Goal: Task Accomplishment & Management: Manage account settings

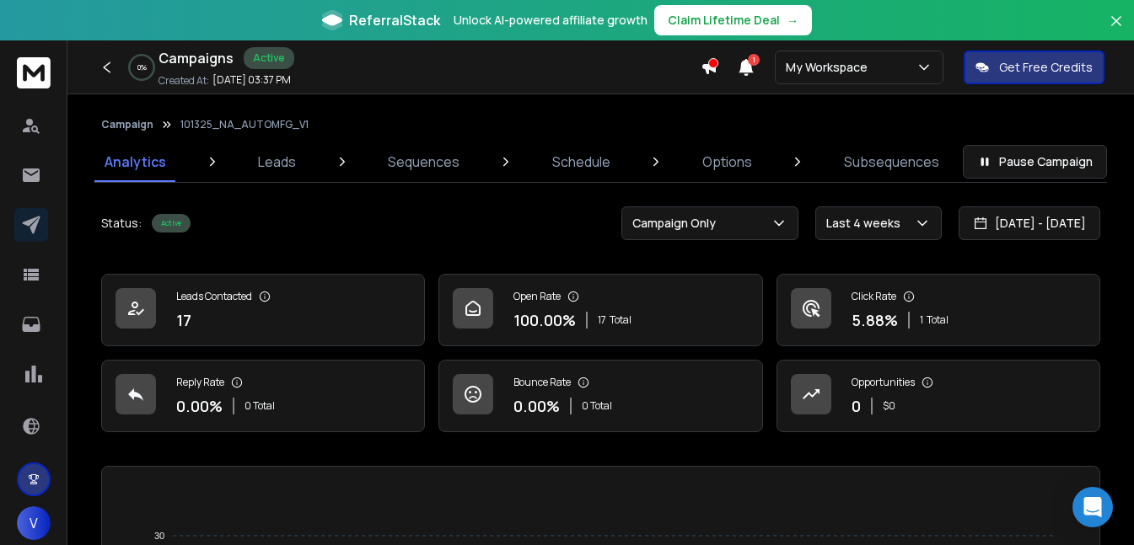
click at [318, 301] on link "Leads Contacted 17" at bounding box center [263, 310] width 324 height 72
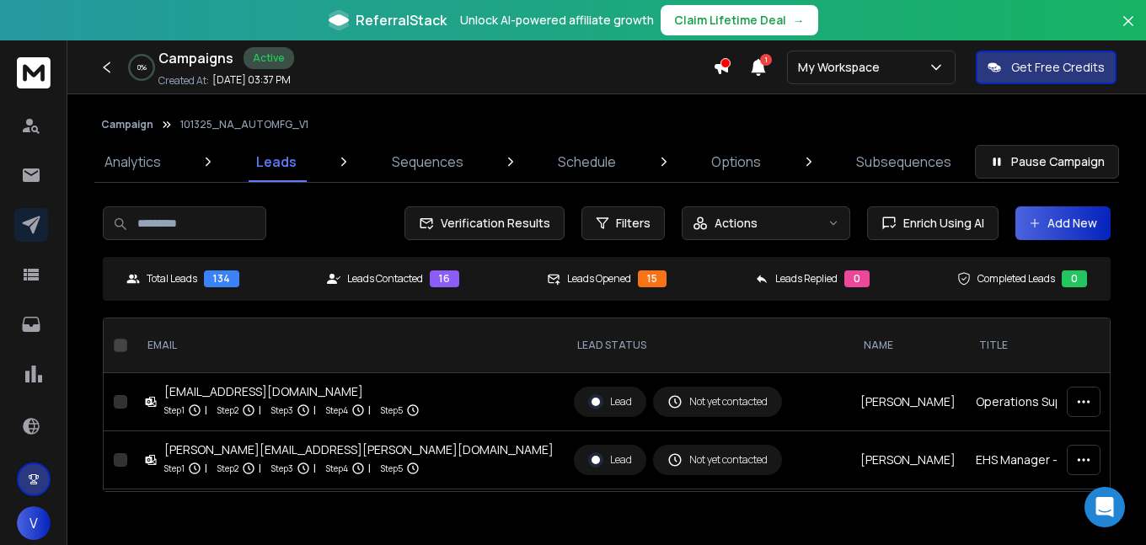
click at [147, 167] on p "Analytics" at bounding box center [133, 162] width 56 height 20
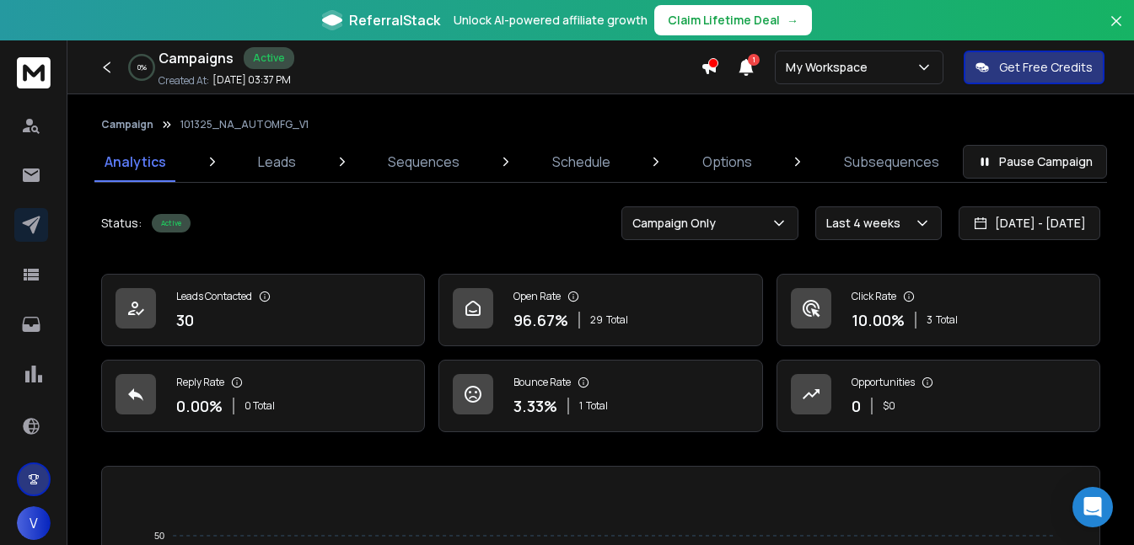
click at [287, 164] on p "Leads" at bounding box center [277, 162] width 38 height 20
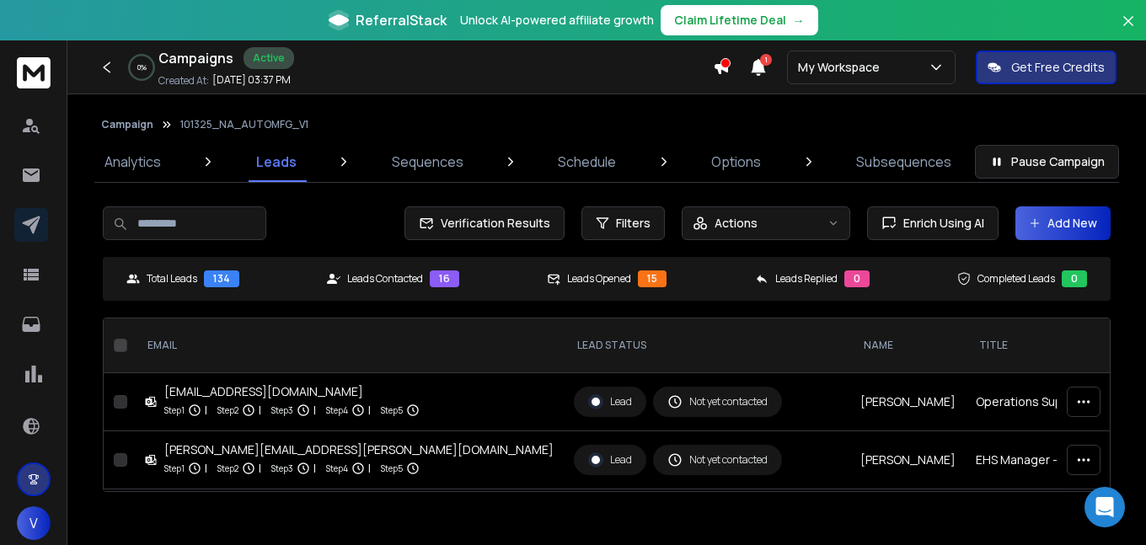
click at [742, 226] on p "Actions" at bounding box center [736, 223] width 43 height 17
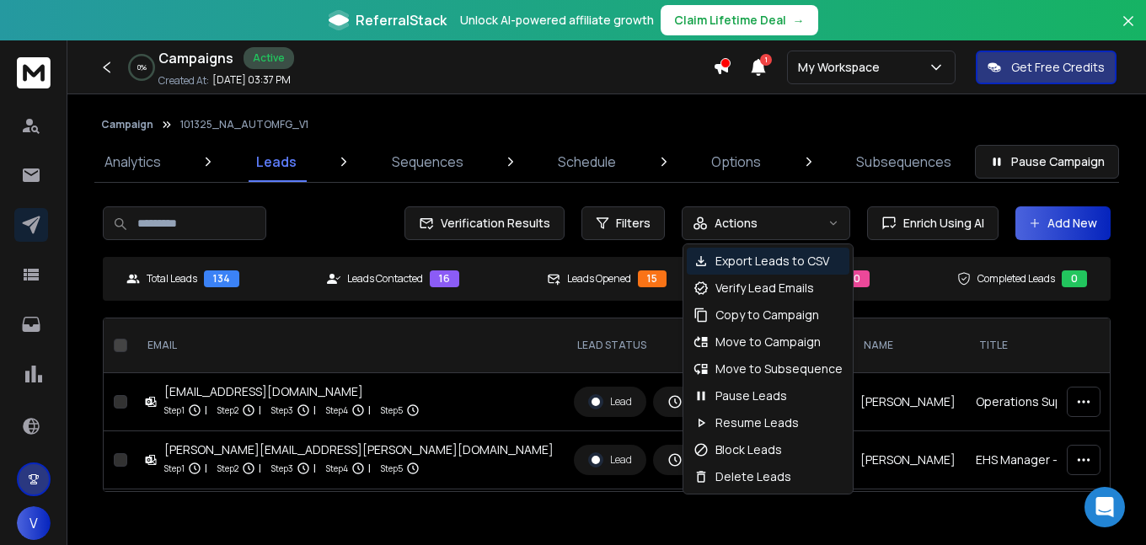
click at [634, 228] on span "Filters" at bounding box center [633, 223] width 35 height 17
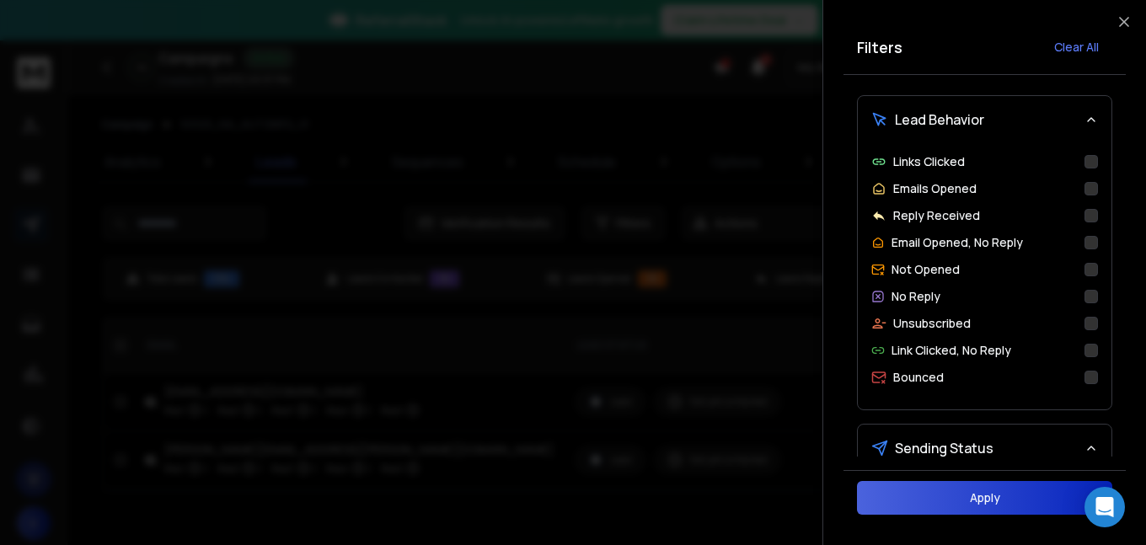
scroll to position [843, 0]
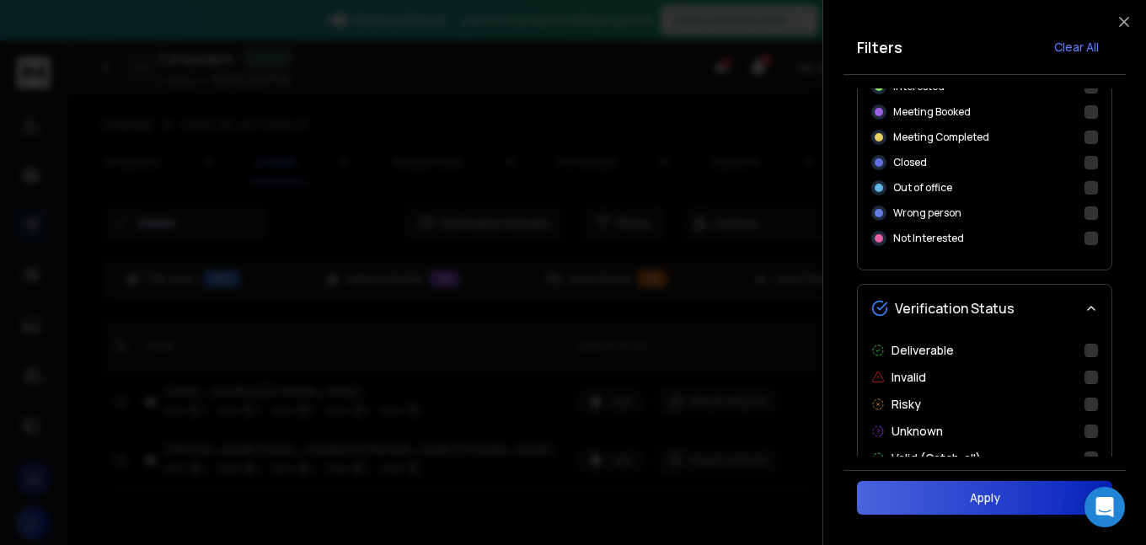
click at [1085, 238] on Interested "Not Interested" at bounding box center [1091, 238] width 13 height 13
click at [1028, 501] on button "Apply" at bounding box center [984, 498] width 255 height 34
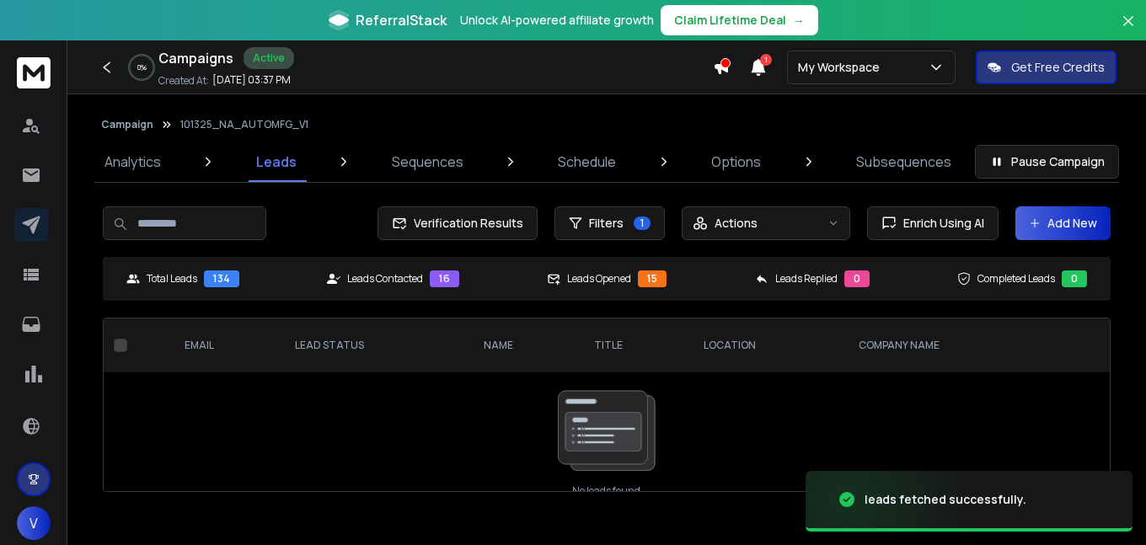
click at [647, 228] on span "1" at bounding box center [642, 223] width 17 height 13
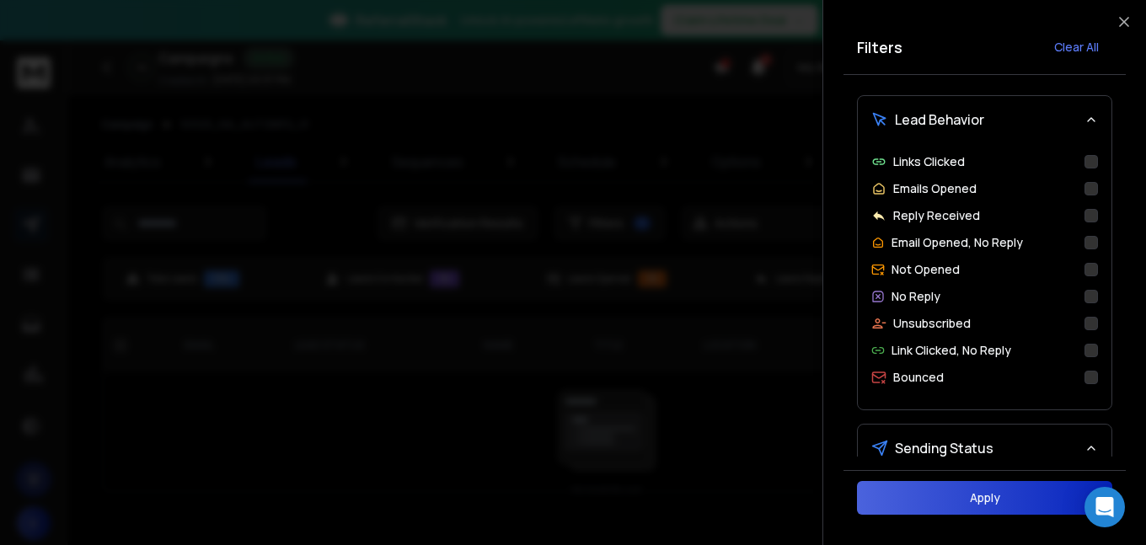
click at [1085, 217] on button "Reply Received" at bounding box center [1091, 215] width 13 height 13
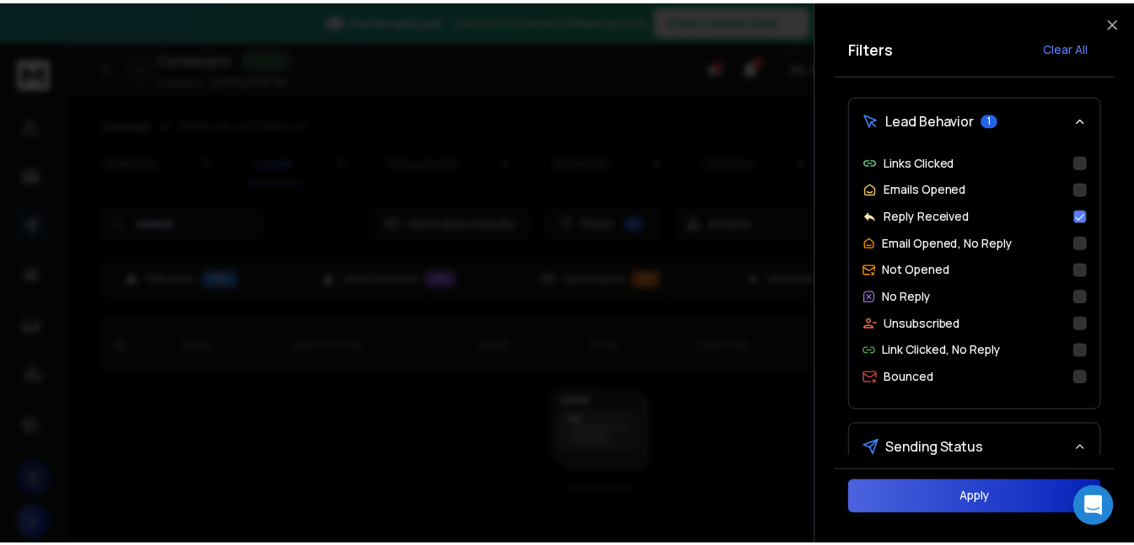
scroll to position [674, 0]
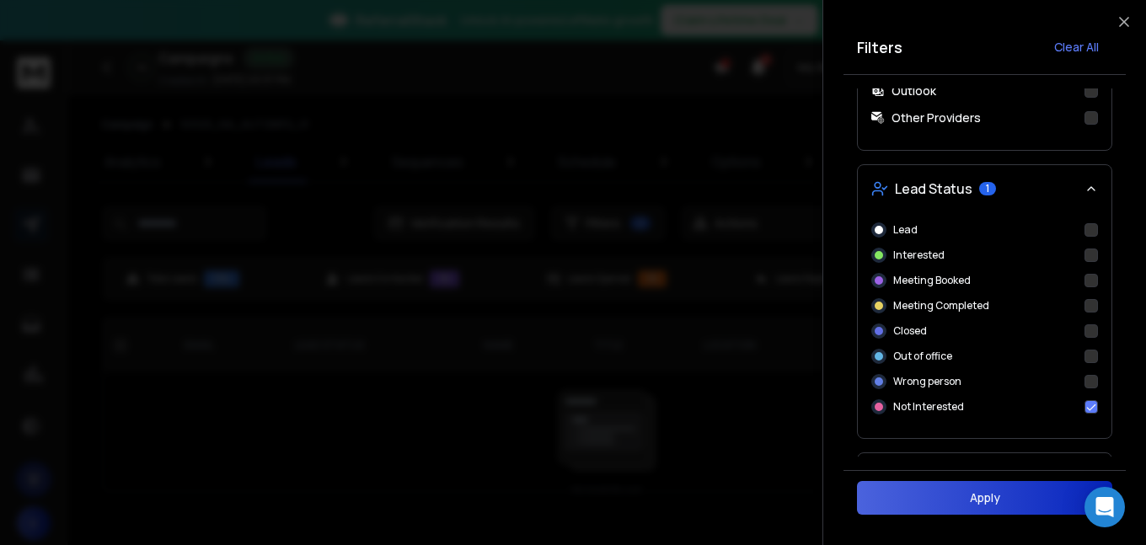
click at [1085, 408] on Interested "Not Interested" at bounding box center [1091, 406] width 13 height 13
click at [986, 501] on button "Apply" at bounding box center [984, 498] width 255 height 34
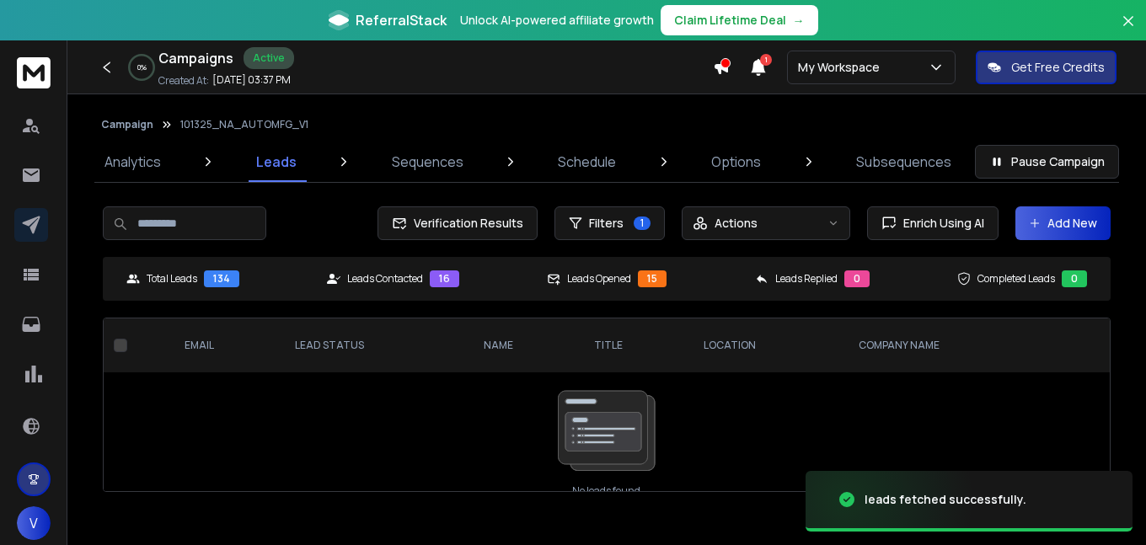
click at [633, 222] on button "Filters 1" at bounding box center [610, 223] width 110 height 34
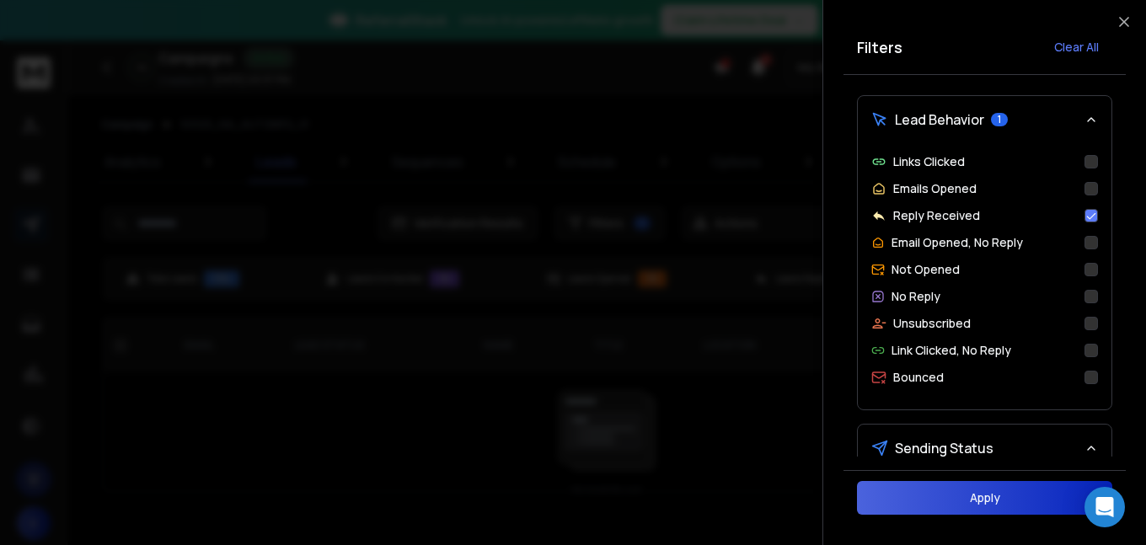
click at [1085, 216] on button "Reply Received" at bounding box center [1091, 215] width 13 height 13
click at [1122, 20] on icon "button" at bounding box center [1124, 22] width 8 height 8
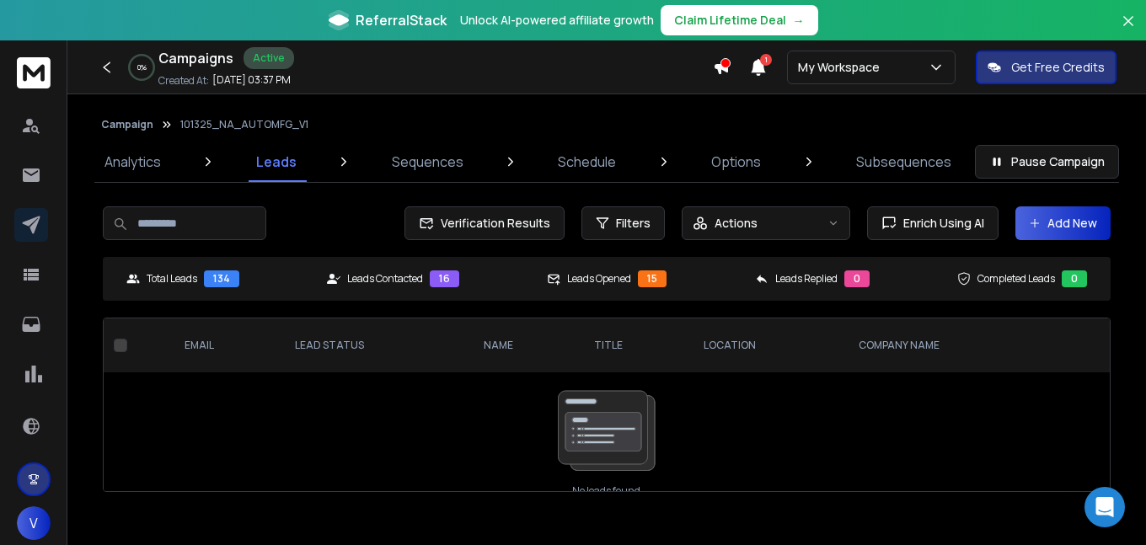
click at [435, 147] on link "Sequences" at bounding box center [428, 162] width 92 height 40
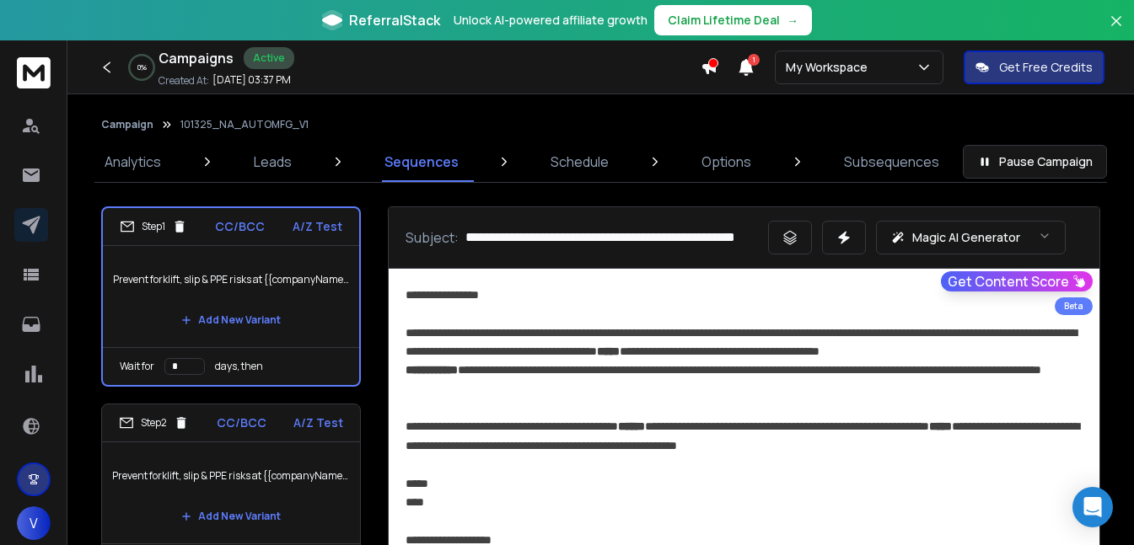
click at [190, 369] on input "*" at bounding box center [184, 366] width 40 height 17
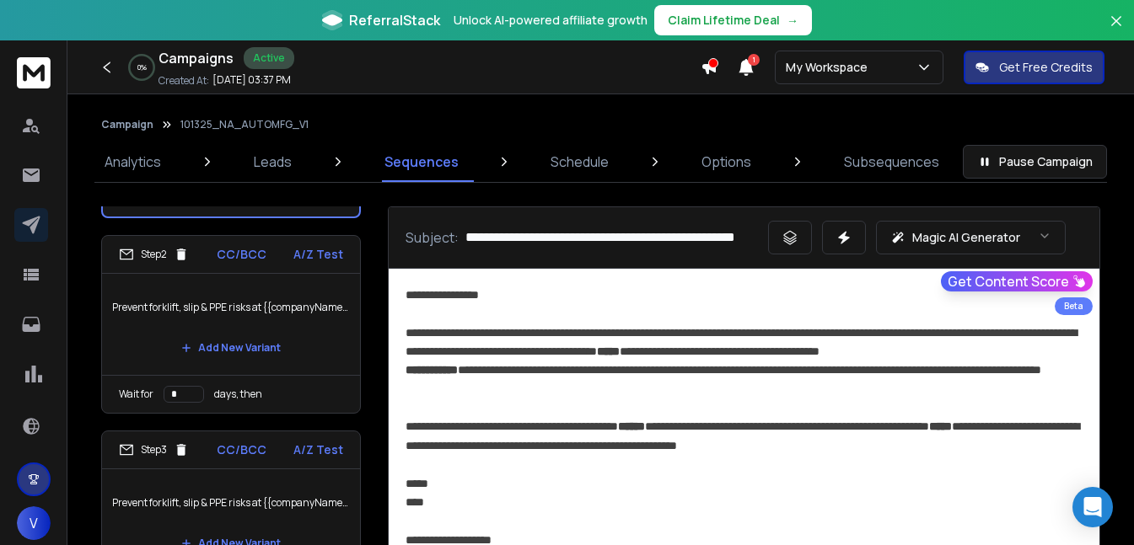
type input "*"
click at [183, 398] on input "*" at bounding box center [184, 394] width 40 height 17
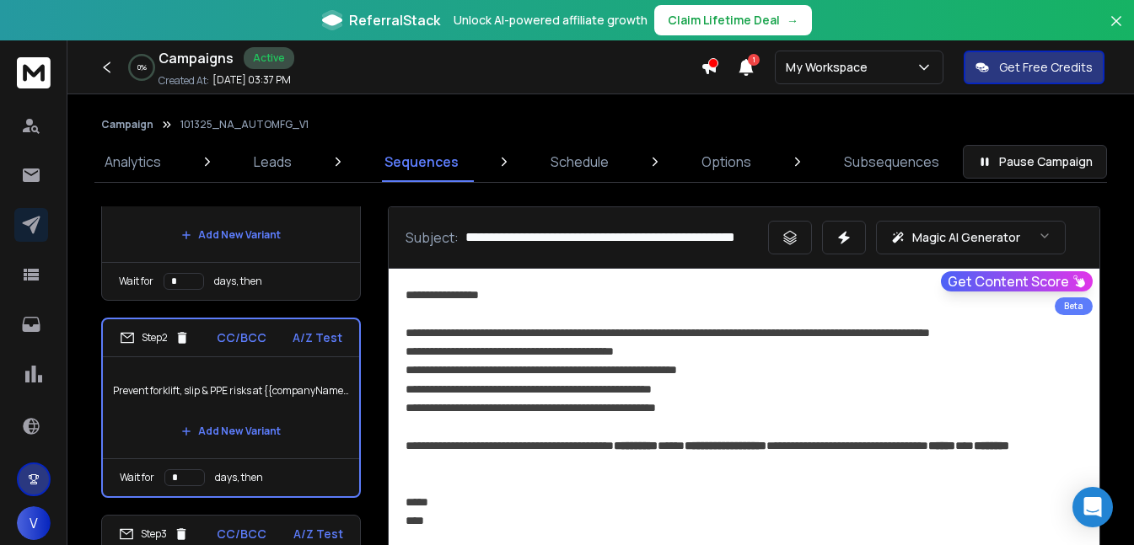
scroll to position [0, 0]
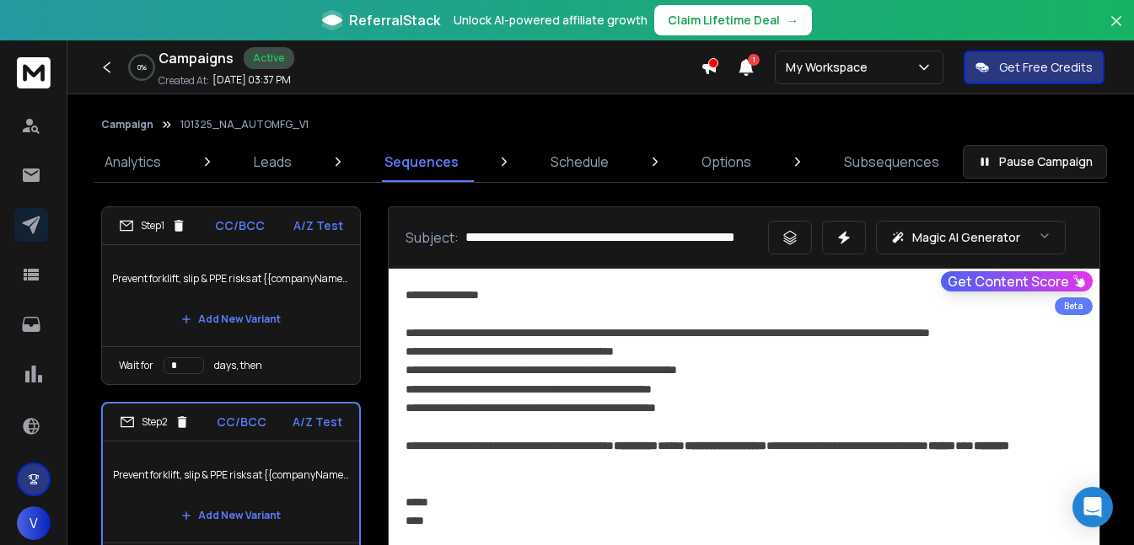
click at [287, 298] on p "Prevent forklift, slip & PPE risks at {{companyName}}" at bounding box center [231, 278] width 238 height 47
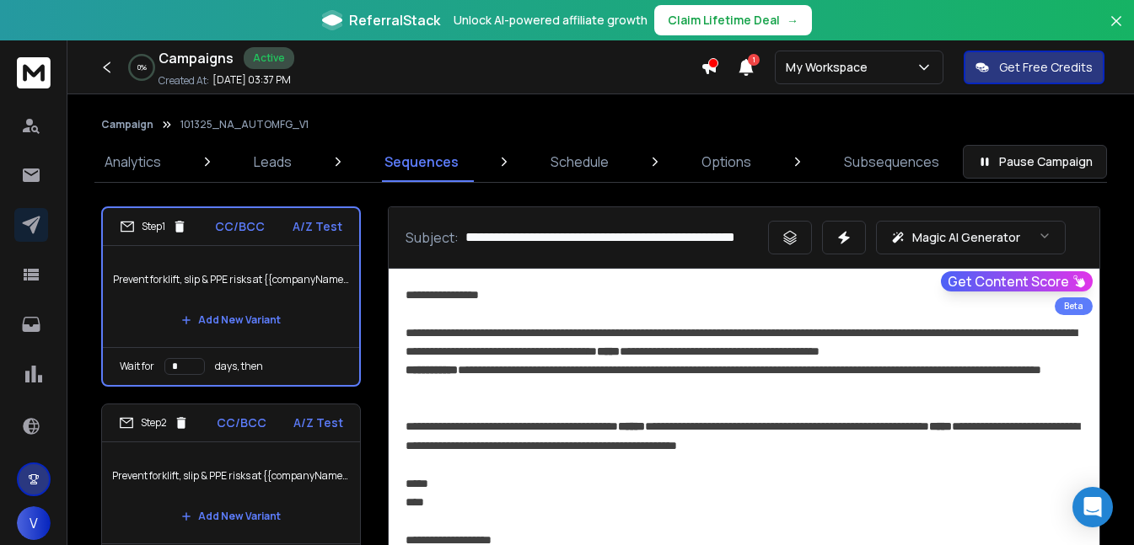
scroll to position [117, 0]
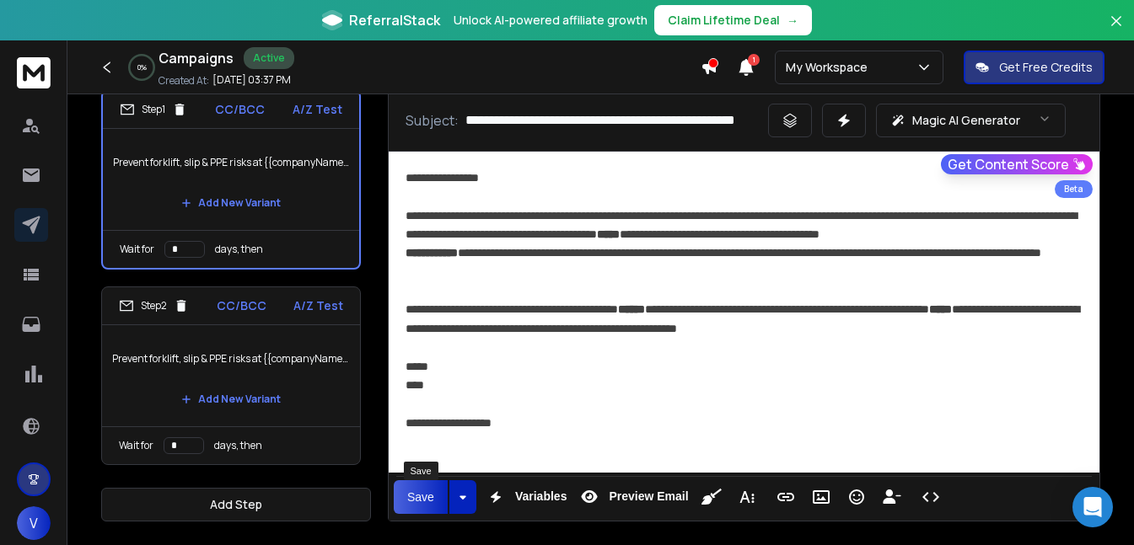
type input "*"
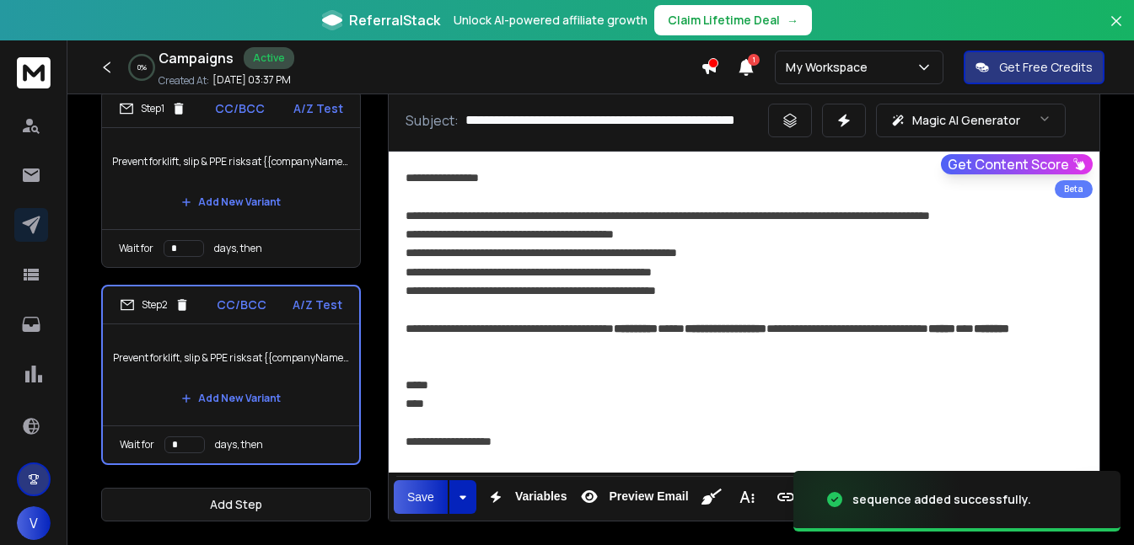
scroll to position [169, 0]
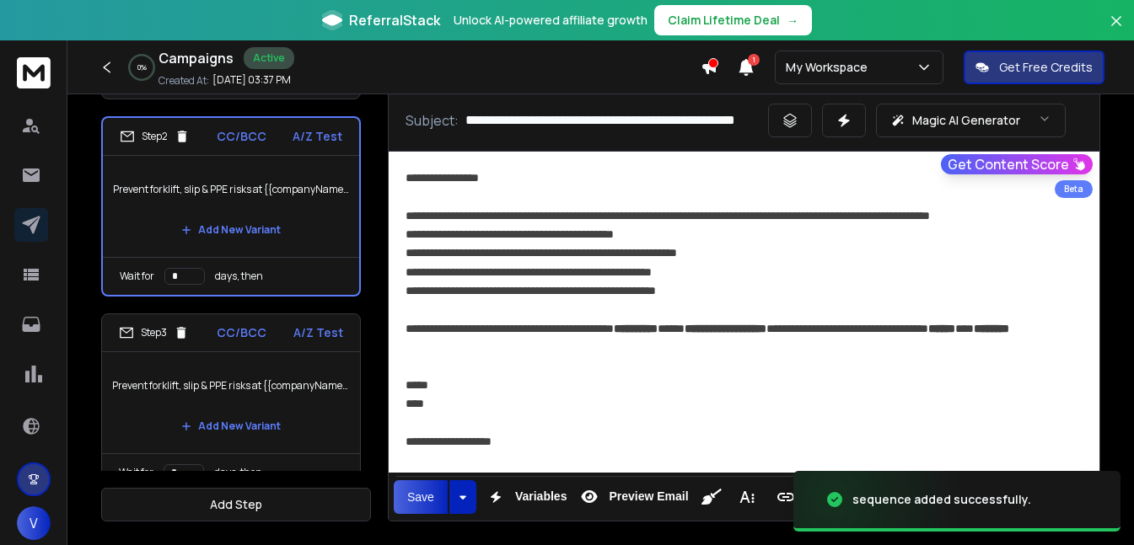
click at [296, 383] on p "Prevent forklift, slip & PPE risks at {{companyName}}" at bounding box center [231, 385] width 238 height 47
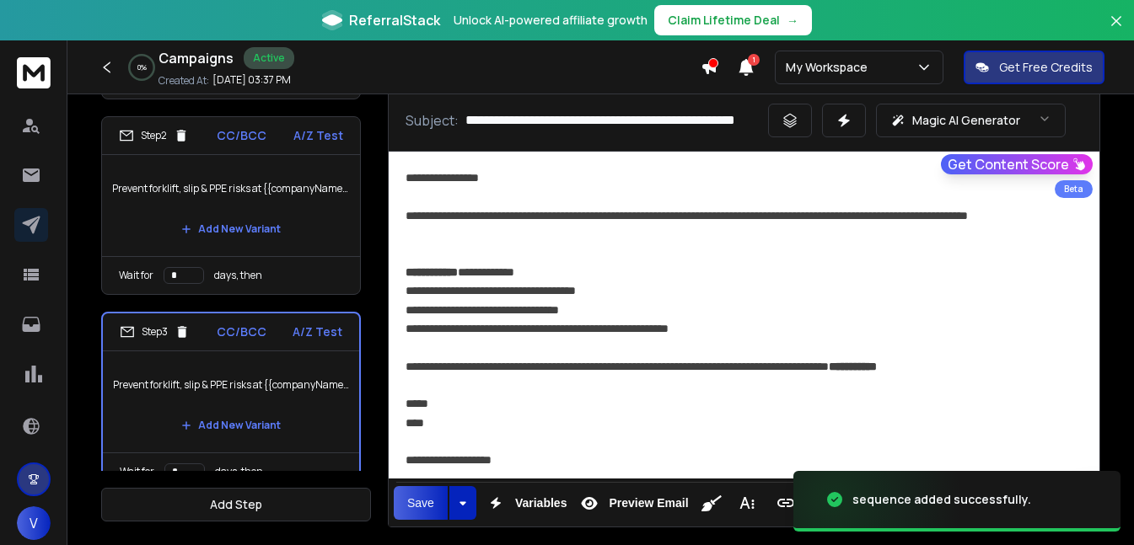
scroll to position [337, 0]
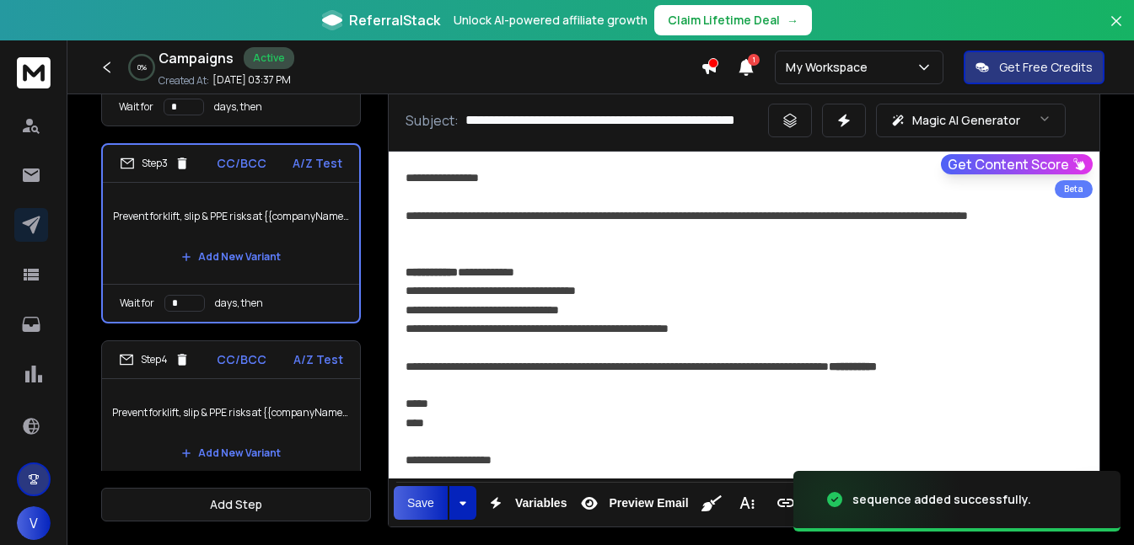
click at [190, 307] on input "*" at bounding box center [184, 303] width 40 height 17
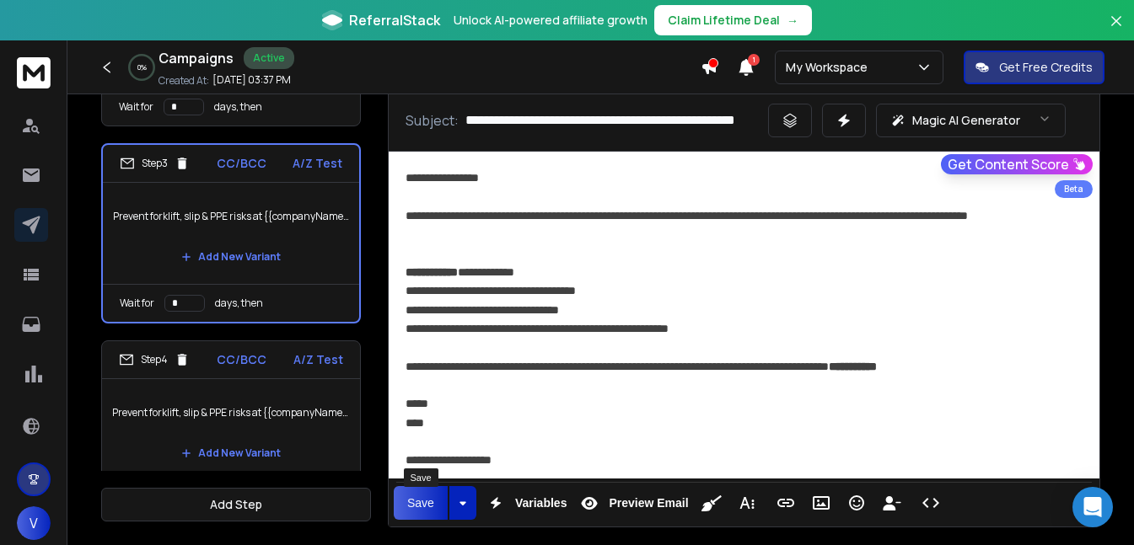
type input "*"
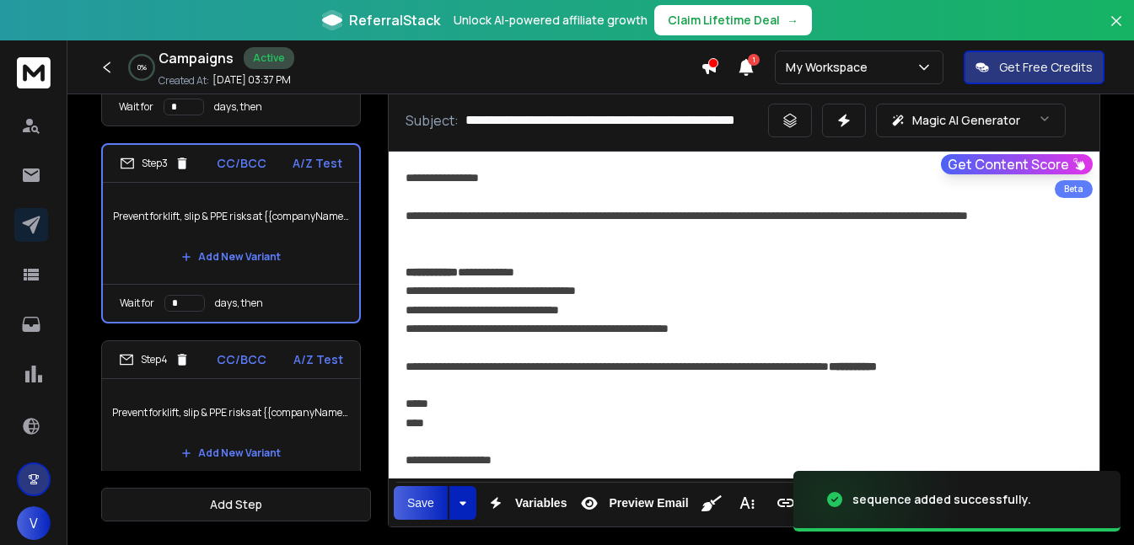
scroll to position [506, 0]
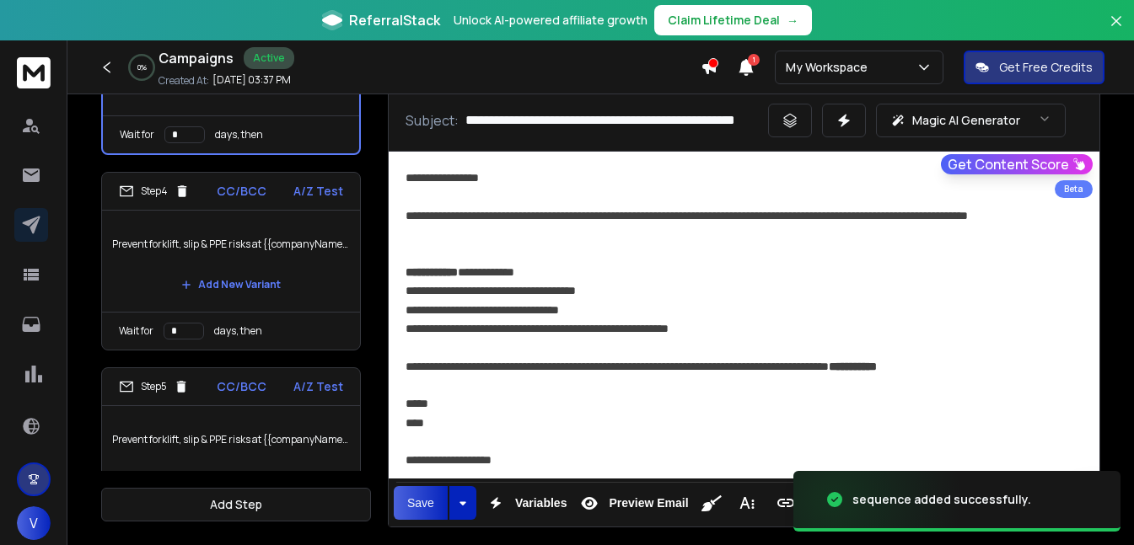
click at [305, 287] on div "Add New Variant" at bounding box center [231, 285] width 238 height 34
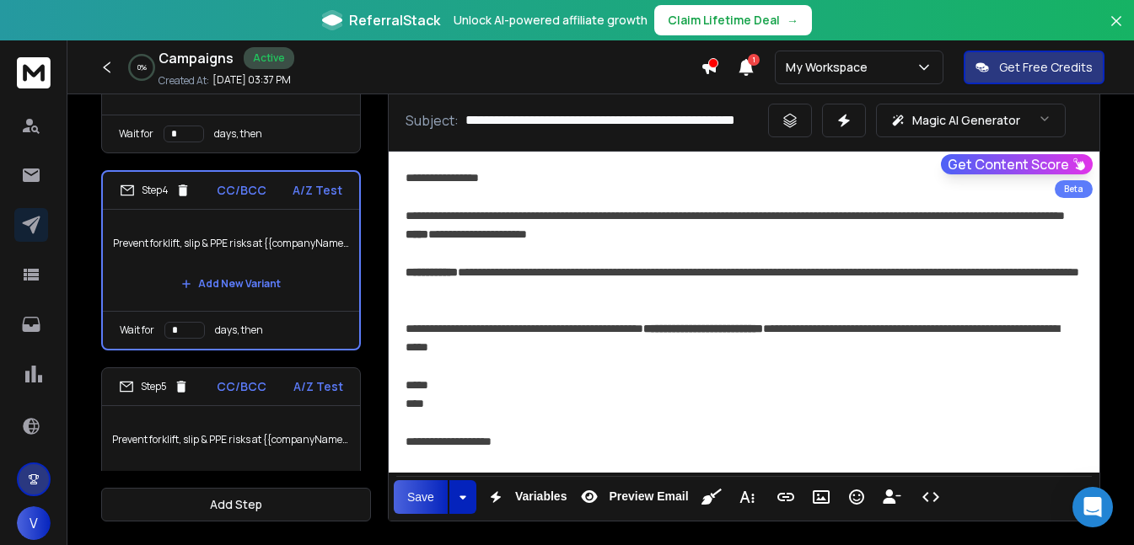
click at [184, 332] on input "*" at bounding box center [184, 330] width 40 height 17
type input "*"
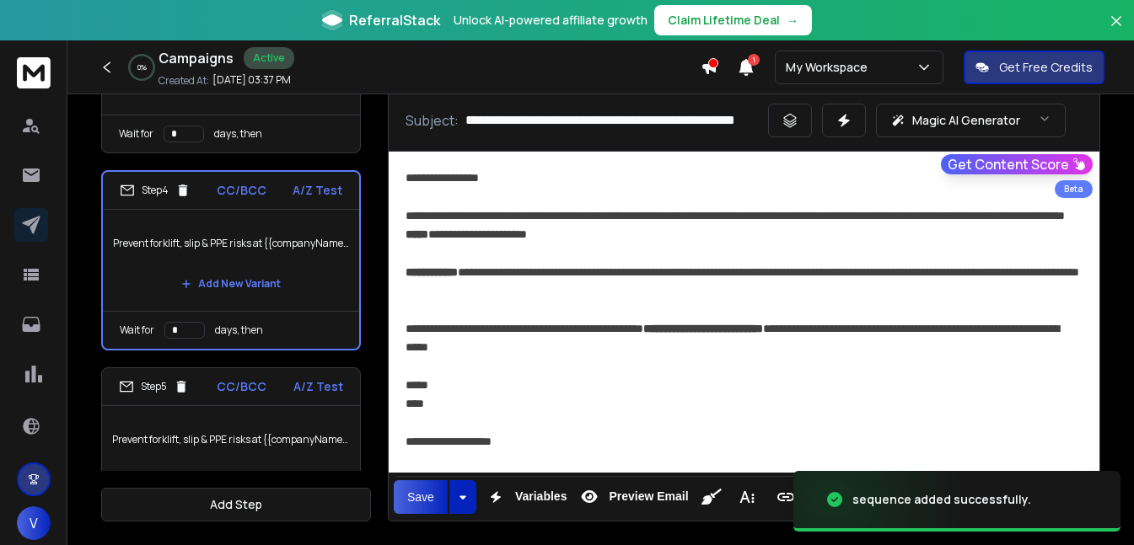
scroll to position [543, 0]
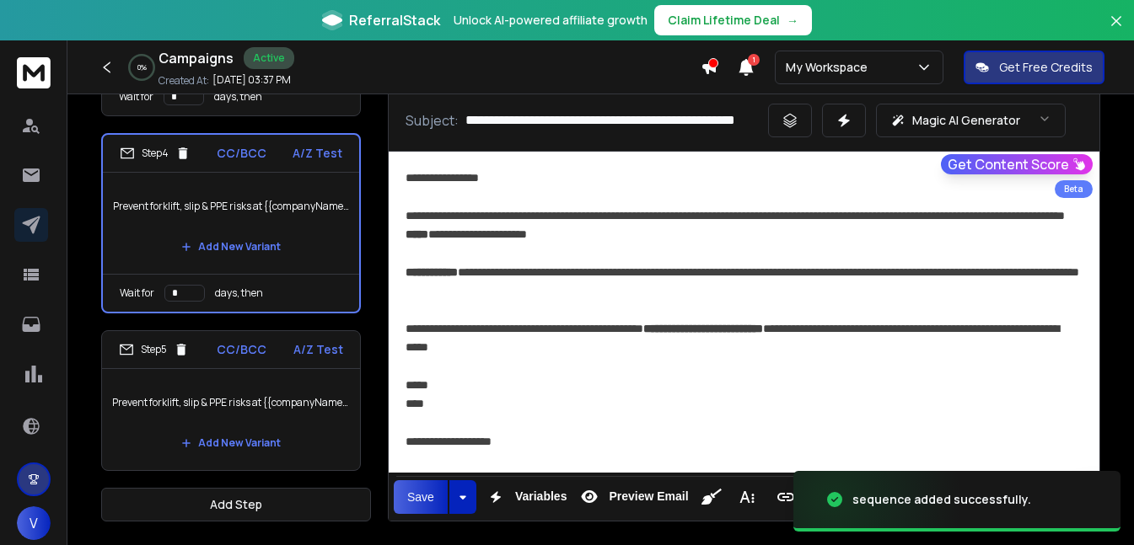
click at [193, 298] on input "*" at bounding box center [184, 293] width 40 height 17
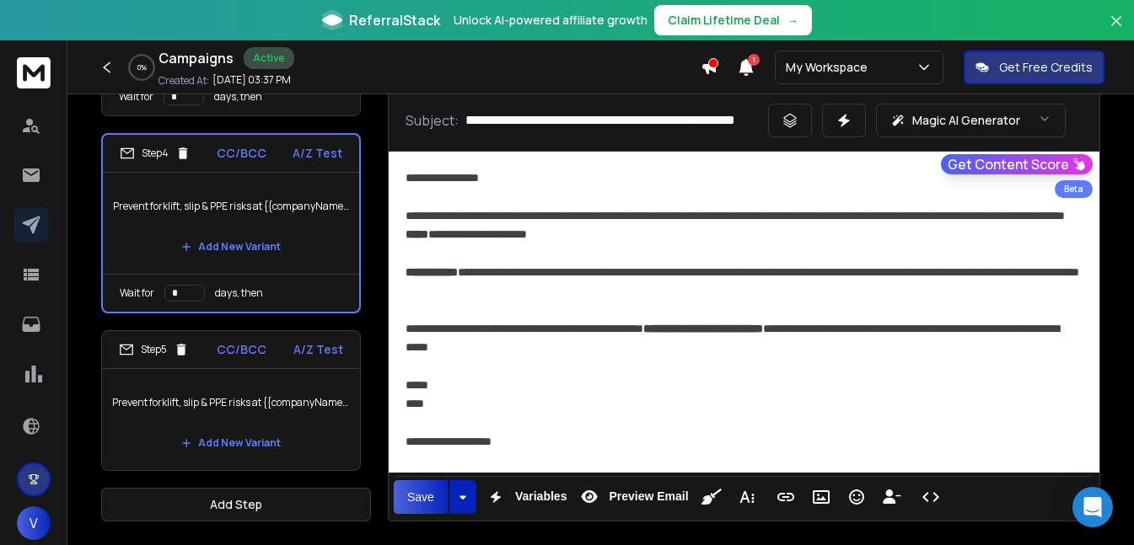
type input "*"
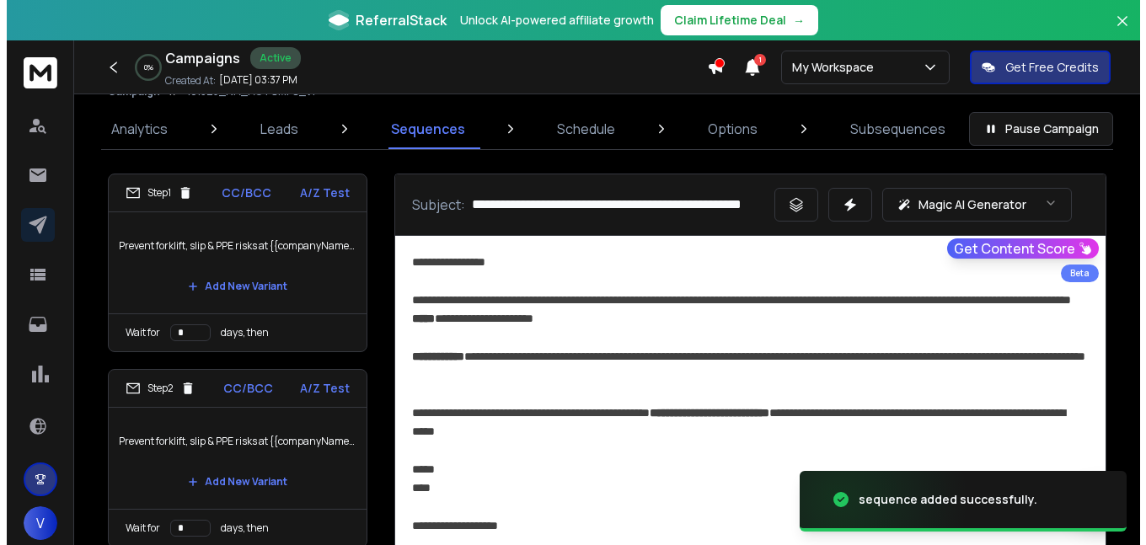
scroll to position [0, 0]
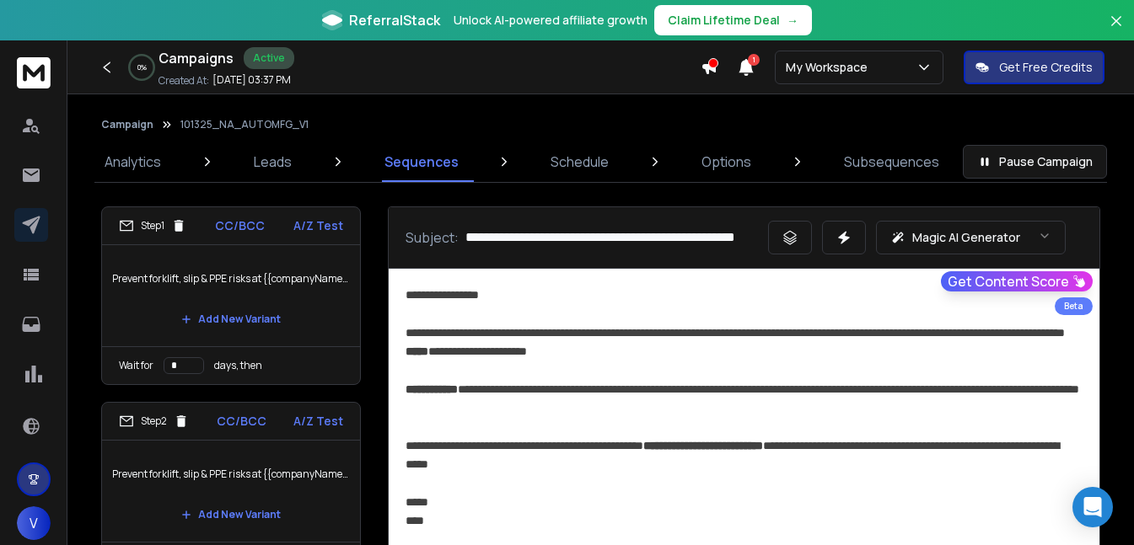
click at [132, 158] on p "Analytics" at bounding box center [133, 162] width 56 height 20
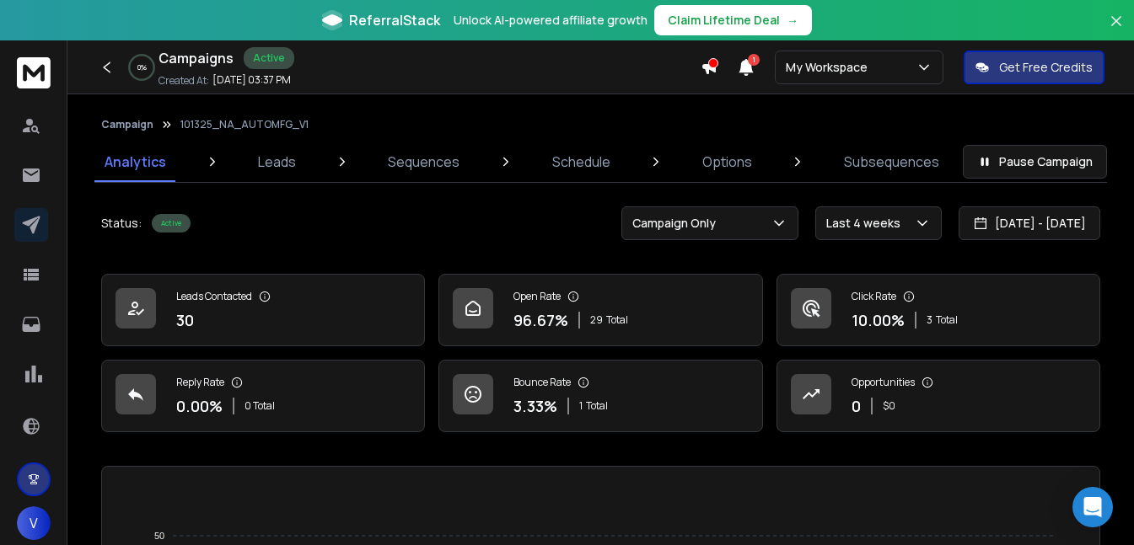
click at [362, 309] on link "Leads Contacted 30" at bounding box center [263, 310] width 324 height 72
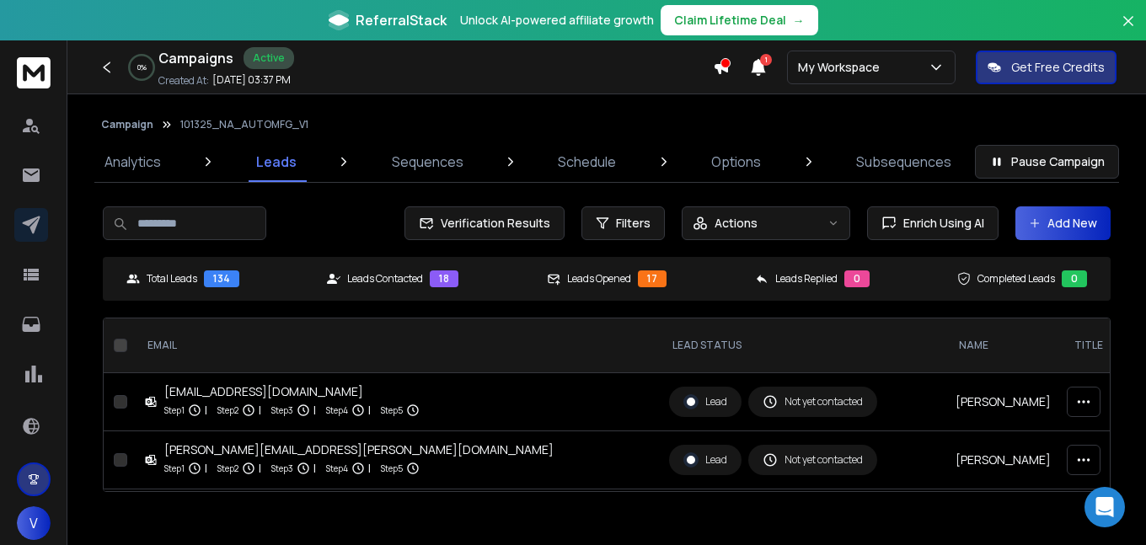
click at [147, 167] on p "Analytics" at bounding box center [133, 162] width 56 height 20
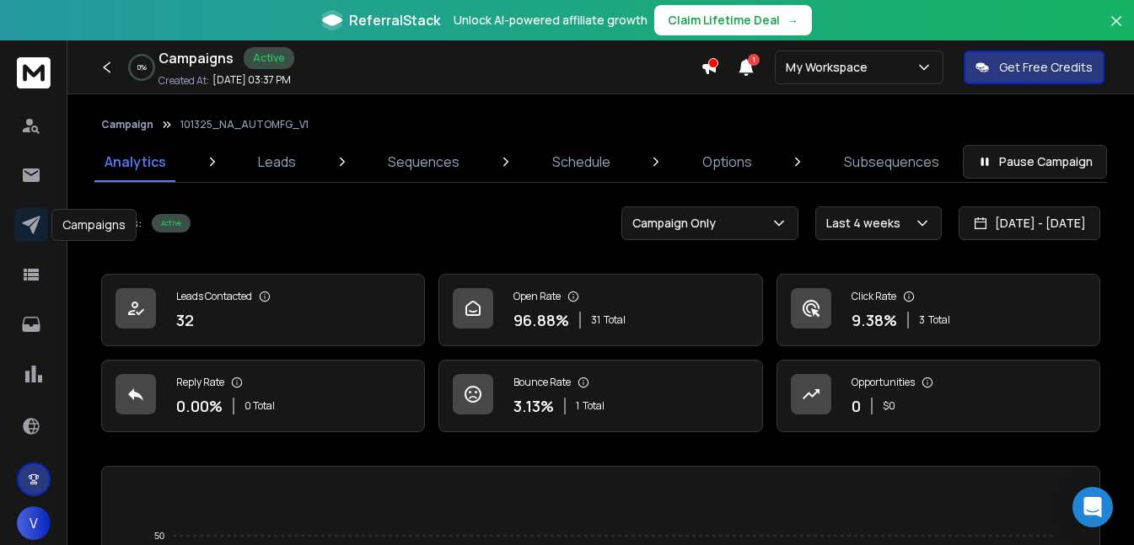
click at [35, 223] on icon at bounding box center [31, 226] width 18 height 18
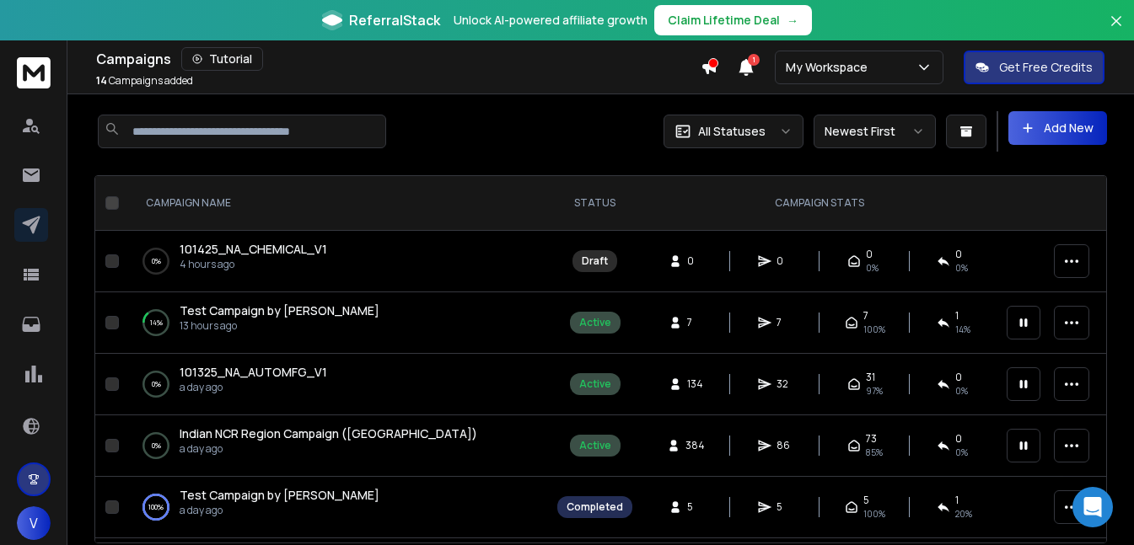
click at [305, 373] on span "101325_NA_AUTOMFG_V1" at bounding box center [253, 372] width 147 height 16
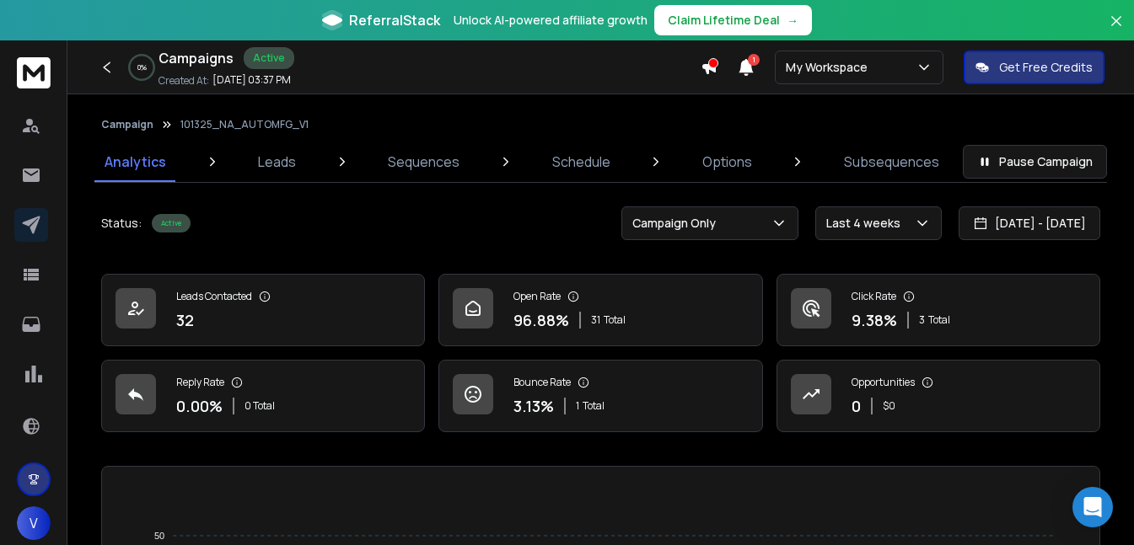
click at [428, 158] on p "Sequences" at bounding box center [424, 162] width 72 height 20
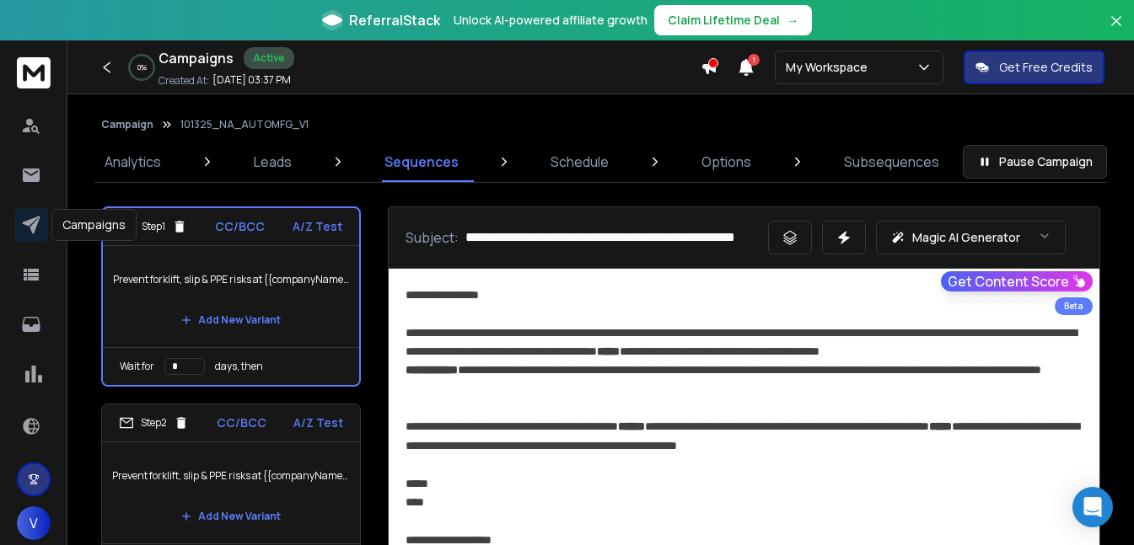
click at [35, 222] on icon at bounding box center [31, 226] width 18 height 18
